Goal: Navigation & Orientation: Understand site structure

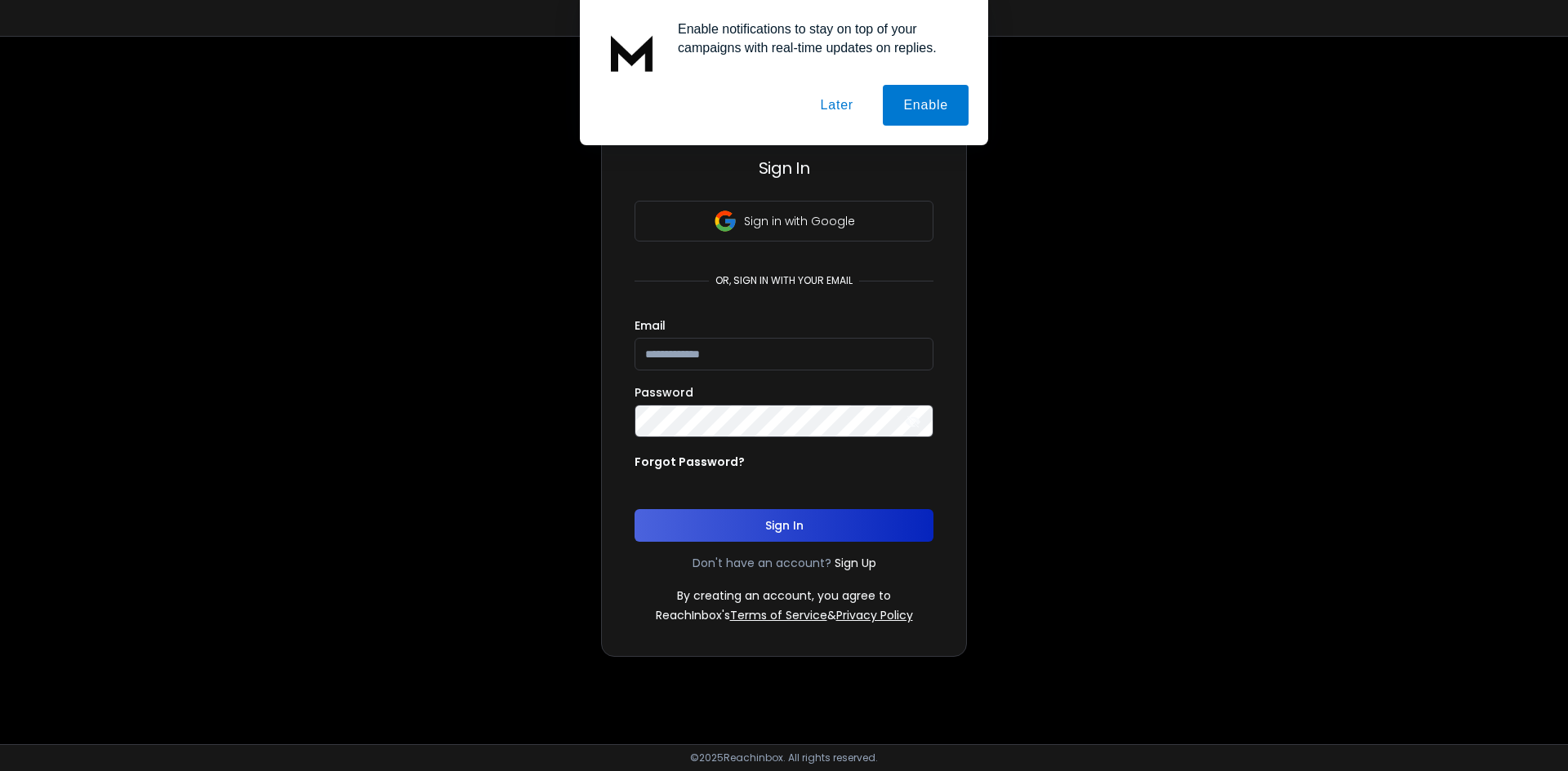
type input "**********"
click at [793, 505] on form "**********" at bounding box center [783, 431] width 298 height 222
click at [797, 527] on button "Sign In" at bounding box center [783, 526] width 298 height 32
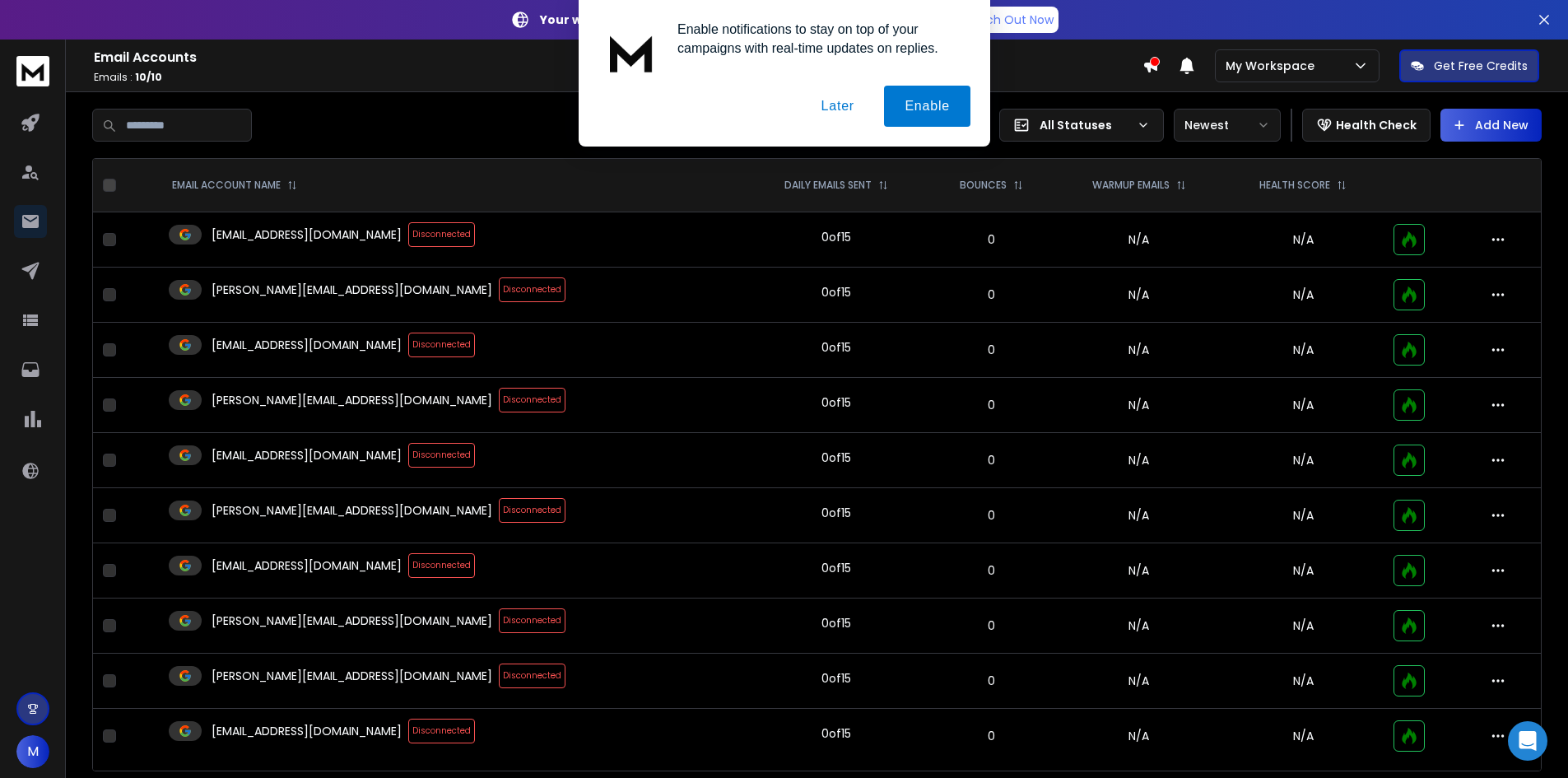
click at [844, 113] on button "Later" at bounding box center [837, 107] width 74 height 42
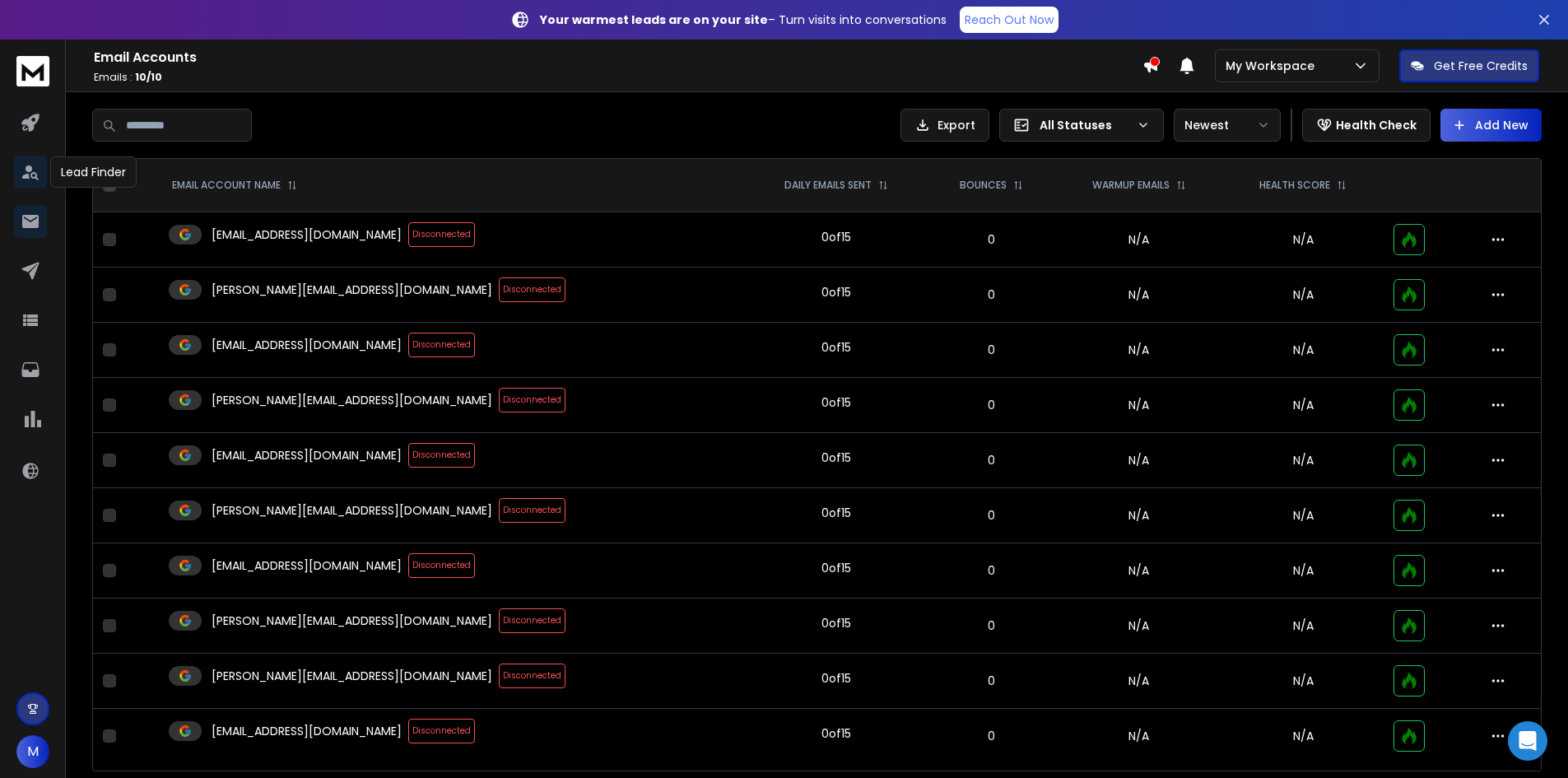
click at [21, 173] on icon at bounding box center [31, 173] width 20 height 20
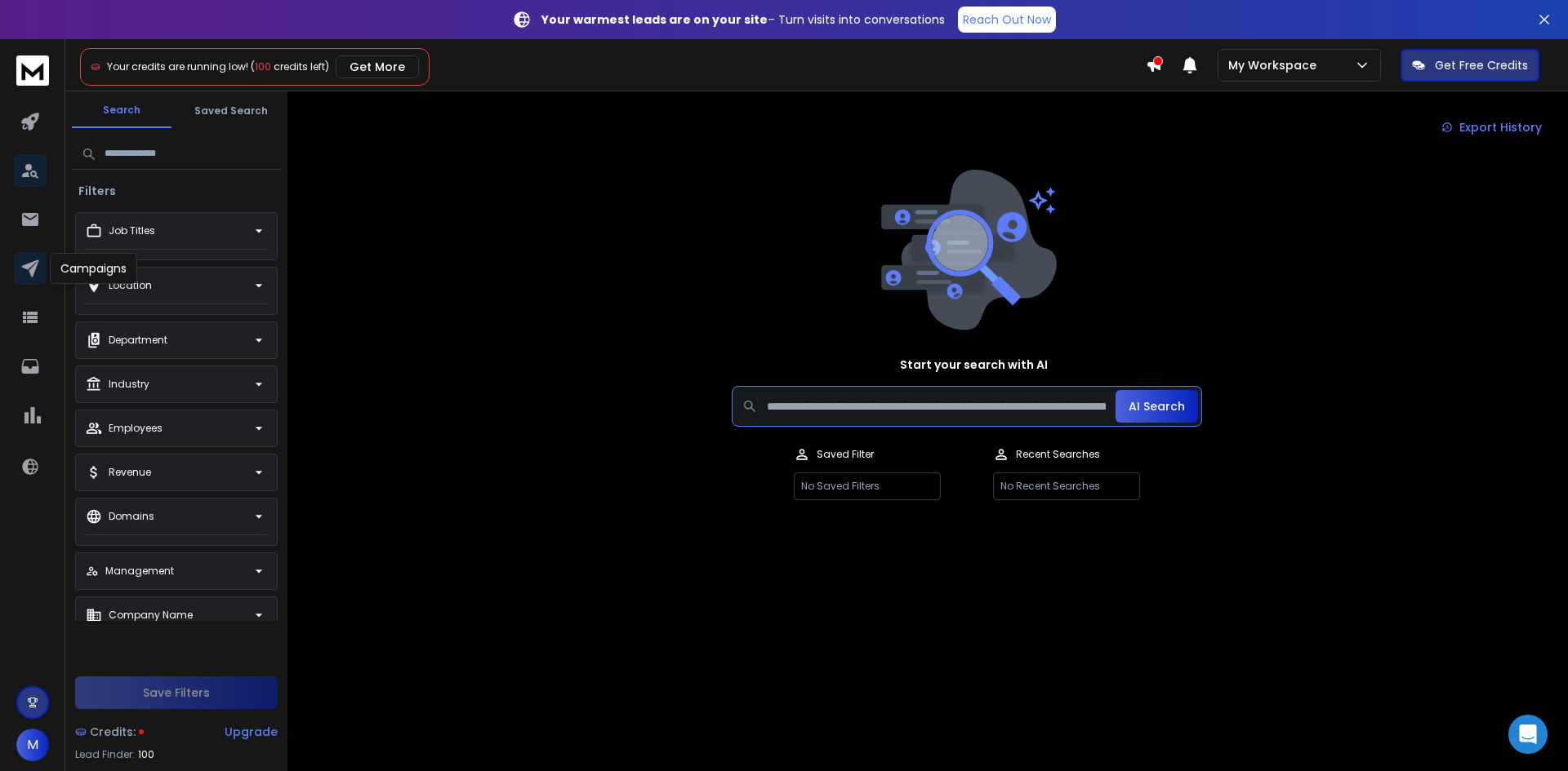
click at [23, 273] on icon at bounding box center [30, 269] width 20 height 20
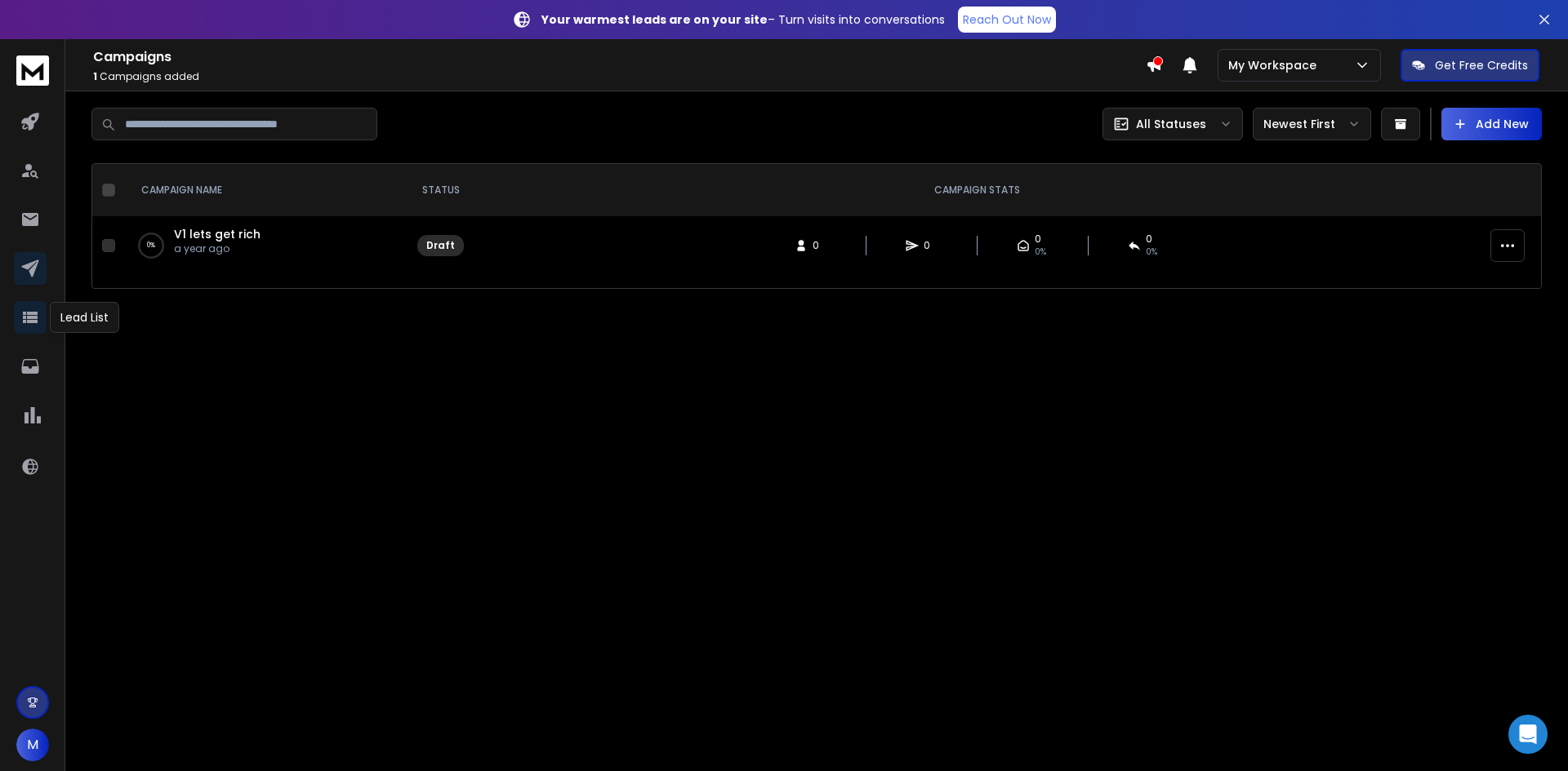
click at [27, 313] on icon at bounding box center [30, 317] width 14 height 12
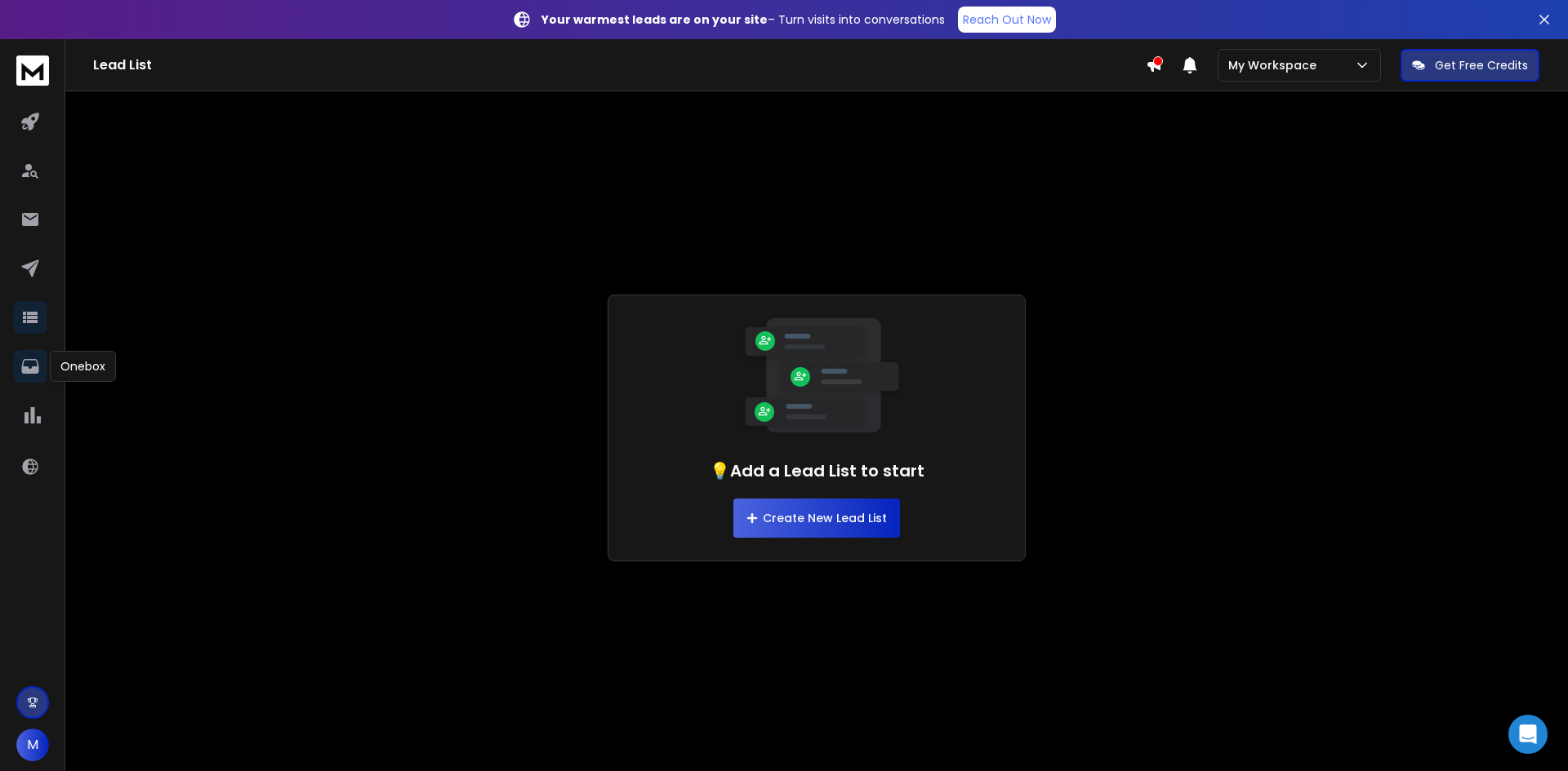
click at [23, 377] on link at bounding box center [30, 366] width 32 height 32
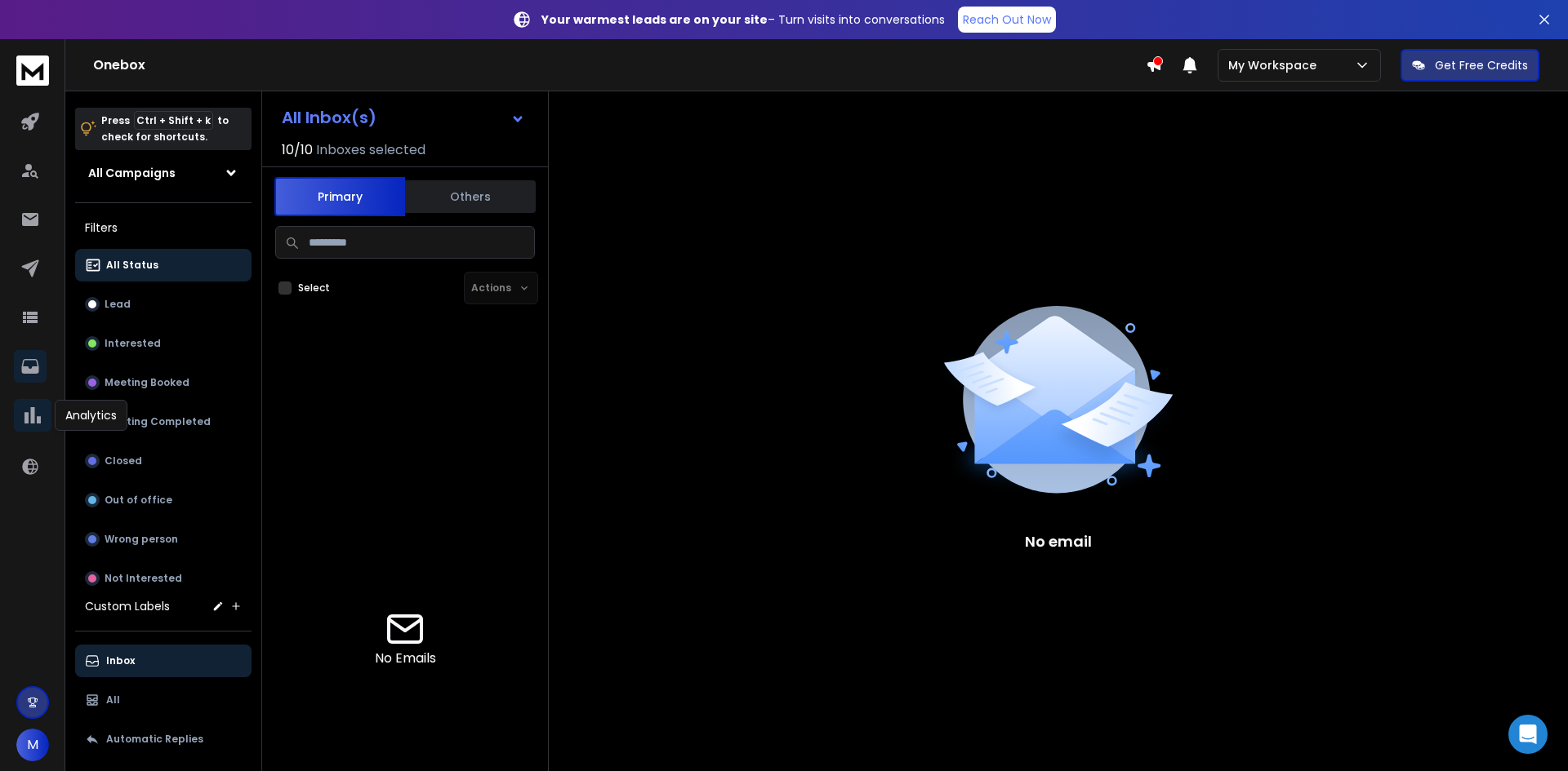
click at [25, 419] on icon at bounding box center [32, 415] width 16 height 16
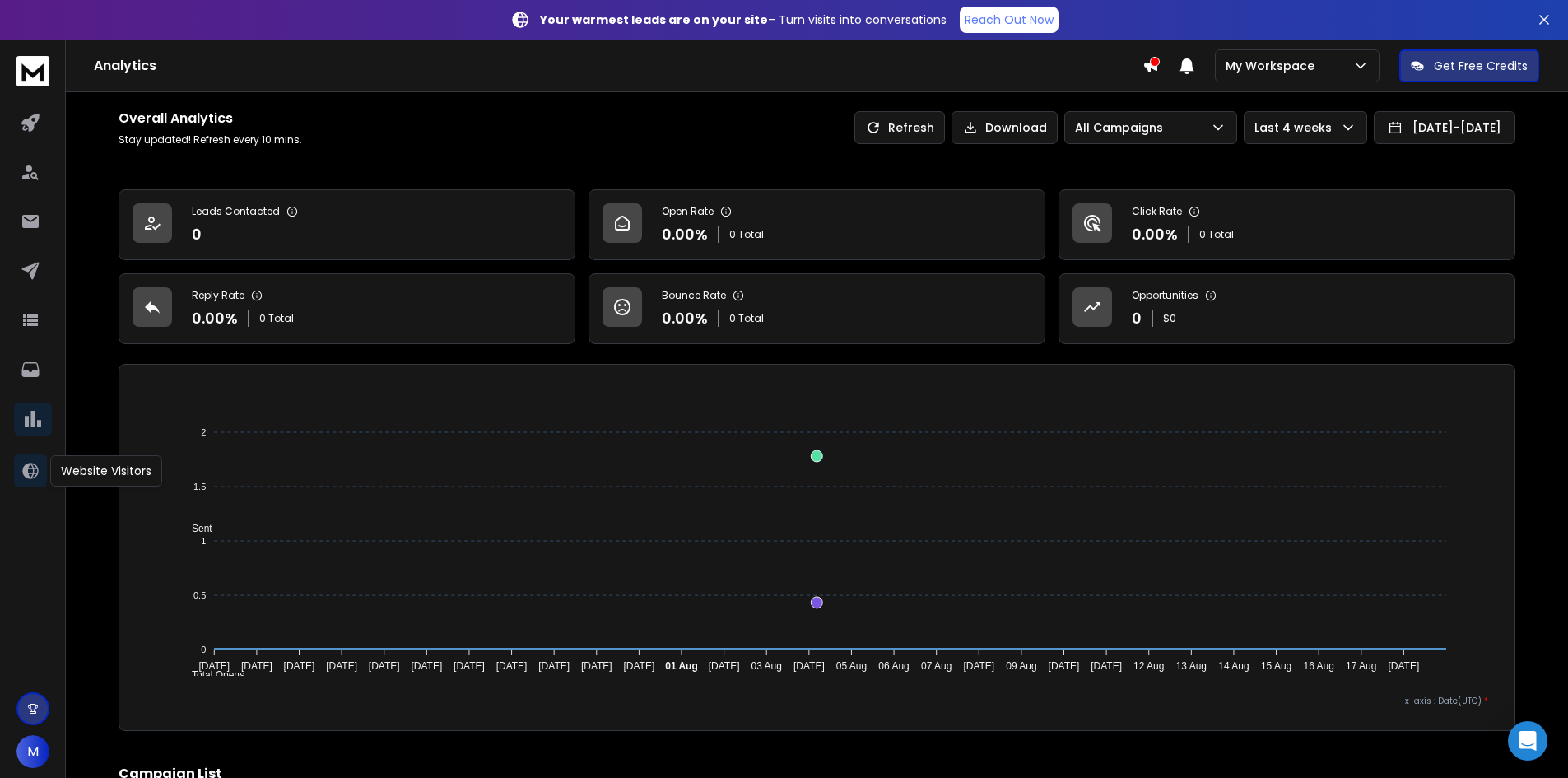
click at [30, 471] on icon at bounding box center [31, 471] width 20 height 20
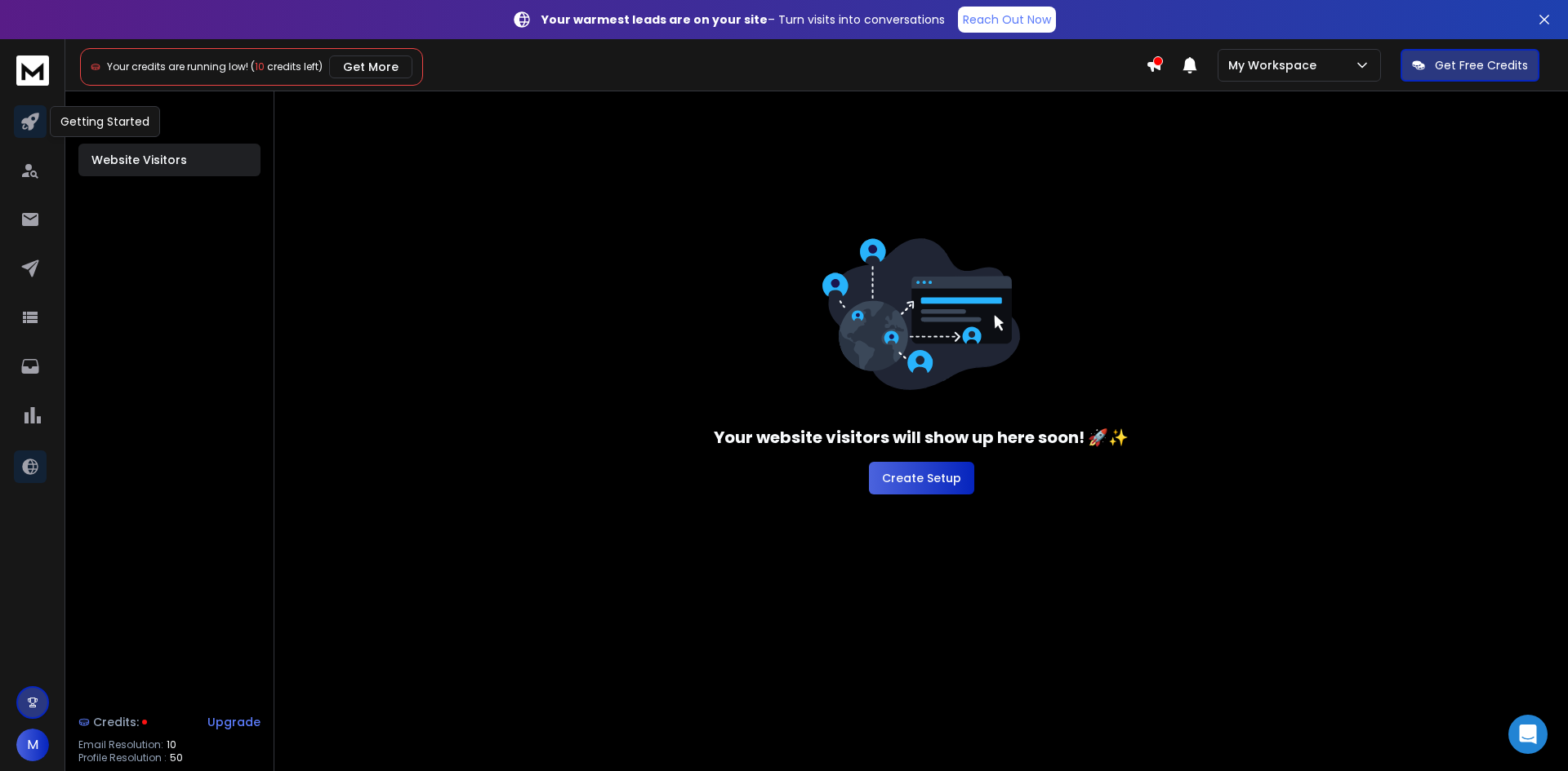
click at [43, 124] on link at bounding box center [30, 122] width 32 height 32
